Goal: Navigation & Orientation: Find specific page/section

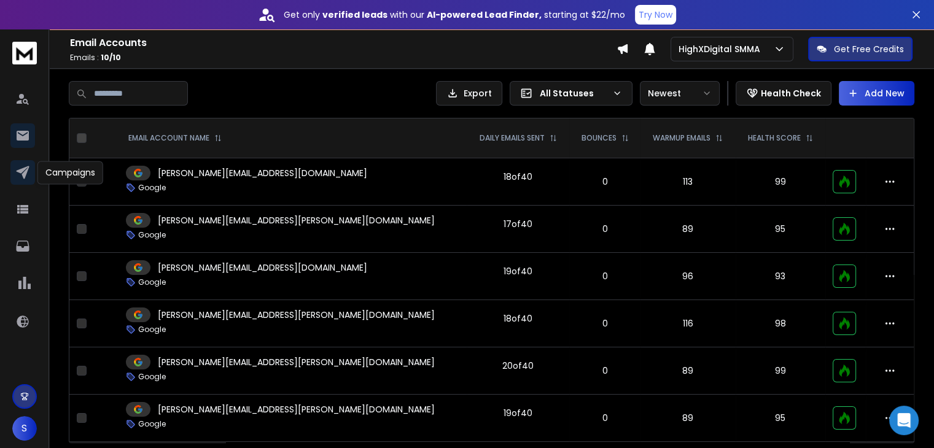
click at [31, 168] on link at bounding box center [22, 172] width 25 height 25
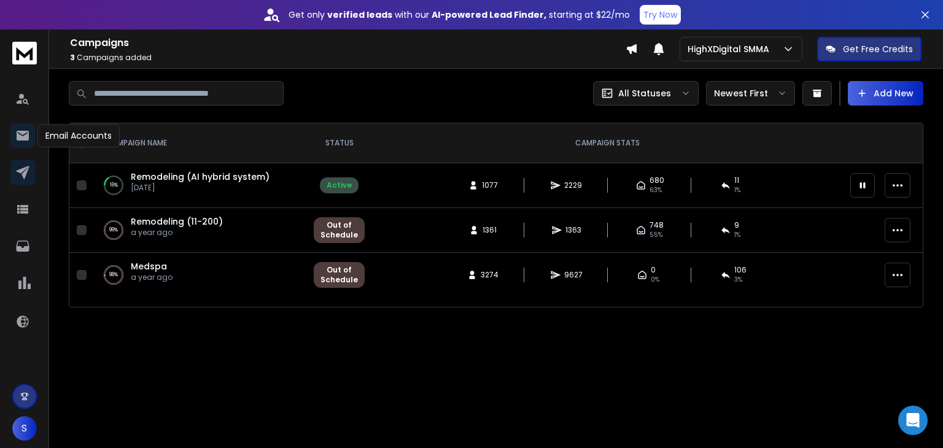
click at [24, 139] on icon at bounding box center [23, 136] width 12 height 10
